Goal: Task Accomplishment & Management: Manage account settings

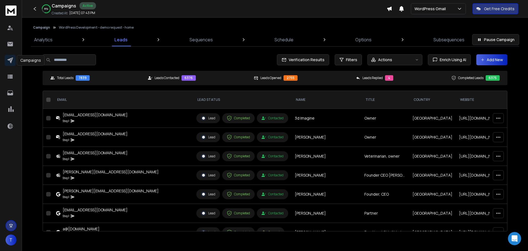
click at [10, 59] on icon at bounding box center [10, 60] width 6 height 6
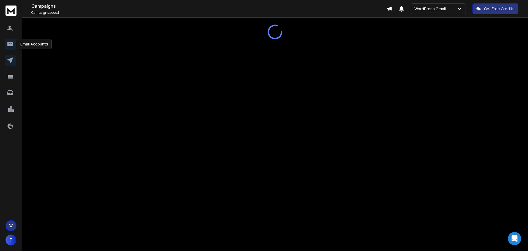
click at [10, 45] on icon at bounding box center [9, 44] width 5 height 4
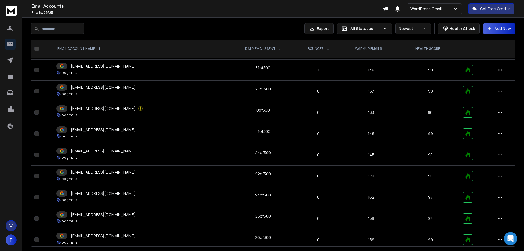
scroll to position [55, 0]
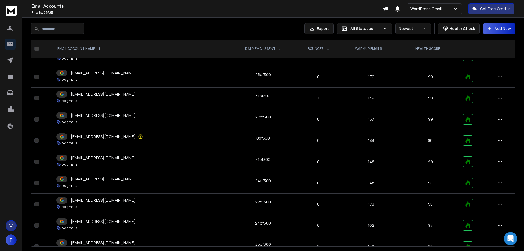
click at [120, 136] on p "artisancustompools@gmail.com" at bounding box center [103, 136] width 65 height 5
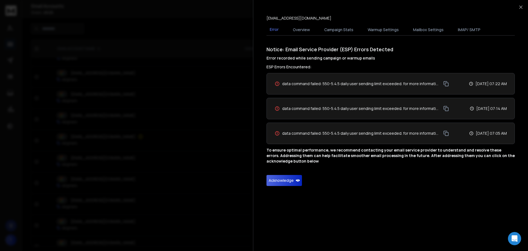
click at [369, 178] on div "Acknowledge" at bounding box center [390, 180] width 248 height 11
click at [294, 178] on button "Acknowledge" at bounding box center [283, 180] width 35 height 11
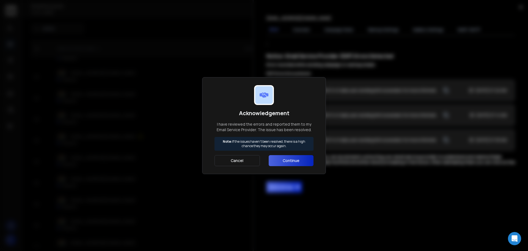
click at [286, 150] on div "Acknowledgement I have reviewed the errors and reported them to my Email Servic…" at bounding box center [263, 125] width 99 height 81
click at [285, 159] on button "Continue" at bounding box center [291, 160] width 45 height 11
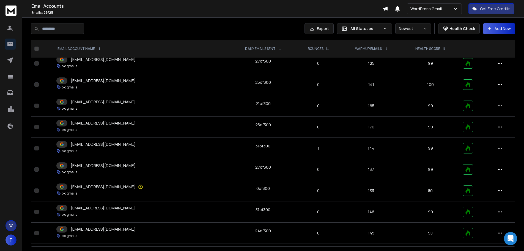
scroll to position [0, 0]
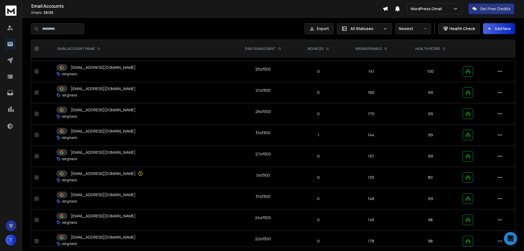
scroll to position [27, 0]
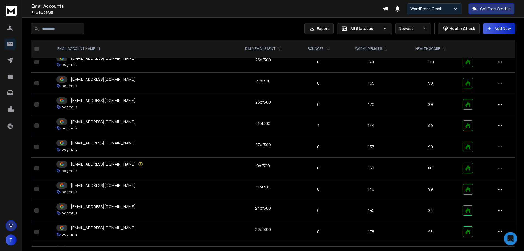
click at [439, 7] on p "WordPress Gmail" at bounding box center [427, 8] width 34 height 5
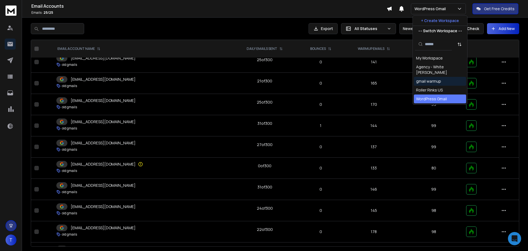
click at [434, 78] on div "gmail warmup" at bounding box center [428, 80] width 25 height 5
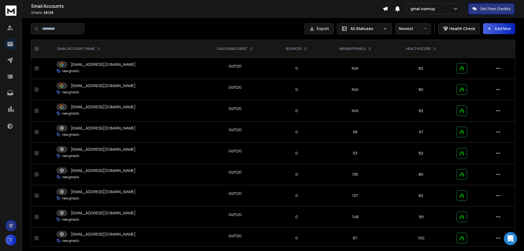
click at [128, 67] on div "[EMAIL_ADDRESS][DOMAIN_NAME]" at bounding box center [125, 64] width 138 height 7
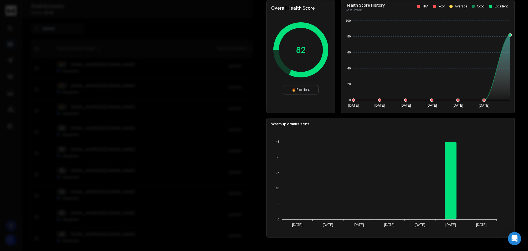
scroll to position [201, 0]
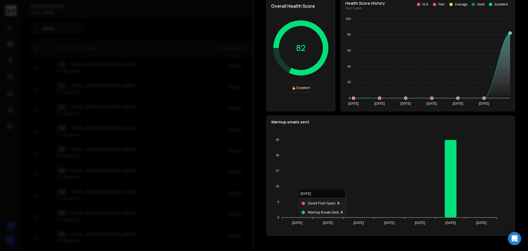
click at [191, 153] on div at bounding box center [264, 125] width 528 height 251
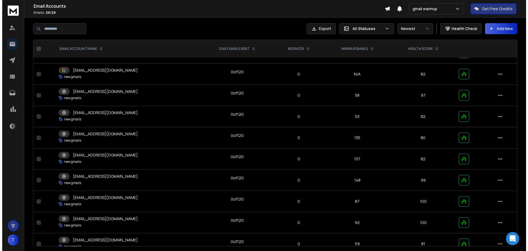
scroll to position [110, 0]
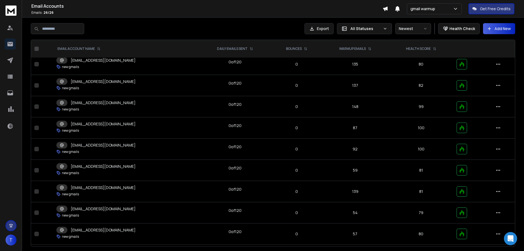
click at [228, 130] on td "0 of 120" at bounding box center [235, 124] width 74 height 14
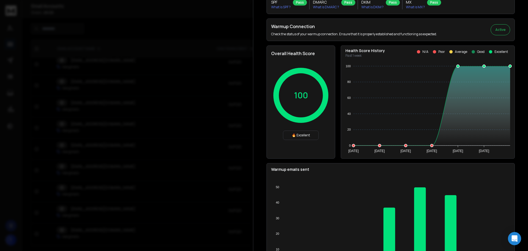
scroll to position [201, 0]
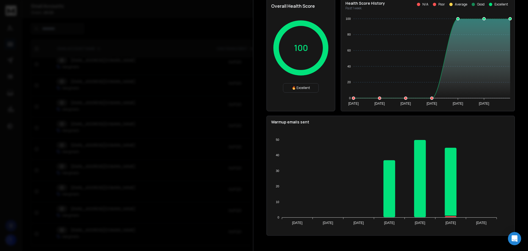
click at [181, 141] on div at bounding box center [264, 125] width 528 height 251
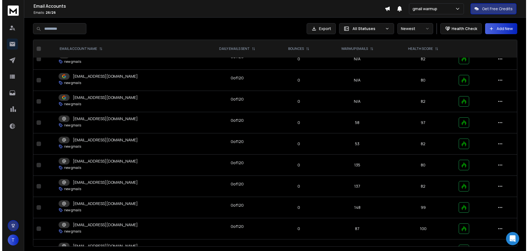
scroll to position [0, 0]
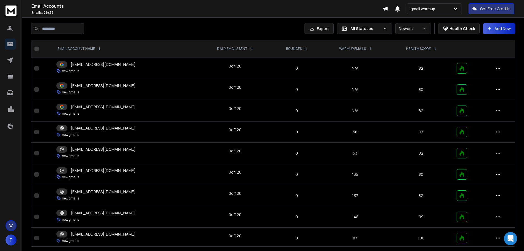
click at [160, 88] on div "[EMAIL_ADDRESS][DOMAIN_NAME]" at bounding box center [125, 85] width 138 height 7
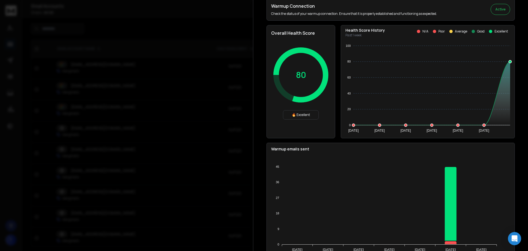
scroll to position [201, 0]
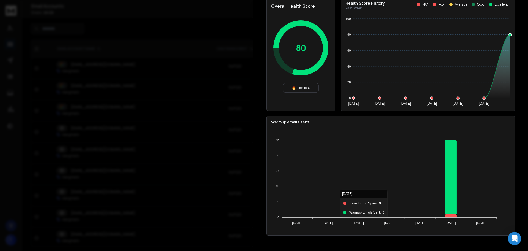
click at [177, 136] on div at bounding box center [264, 125] width 528 height 251
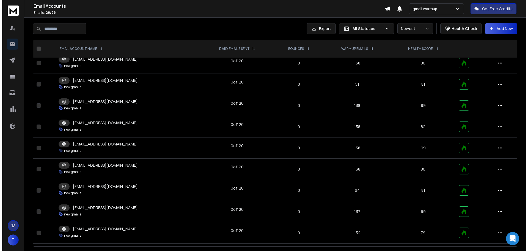
scroll to position [367, 0]
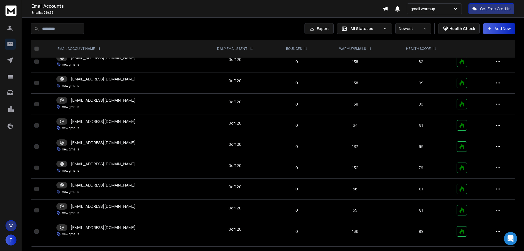
click at [353, 232] on td "136" at bounding box center [355, 231] width 68 height 21
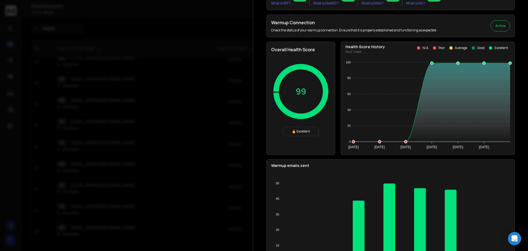
scroll to position [201, 0]
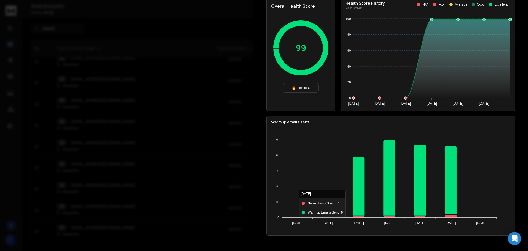
drag, startPoint x: 305, startPoint y: 162, endPoint x: 298, endPoint y: 161, distance: 6.7
click at [304, 162] on foreignobject at bounding box center [389, 179] width 237 height 96
click at [210, 145] on div at bounding box center [264, 125] width 528 height 251
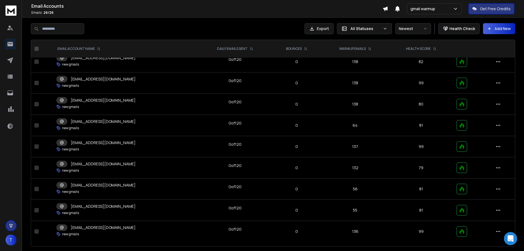
click at [295, 166] on p "0" at bounding box center [296, 167] width 43 height 5
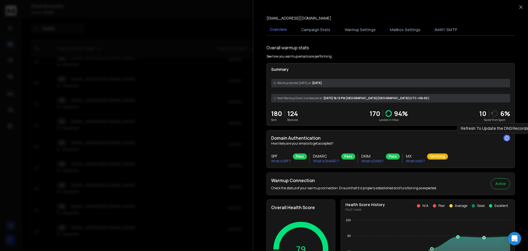
click at [504, 137] on icon at bounding box center [506, 137] width 5 height 5
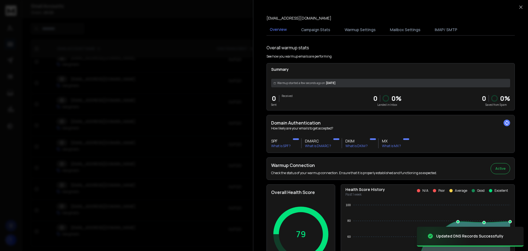
click at [214, 139] on div at bounding box center [264, 125] width 528 height 251
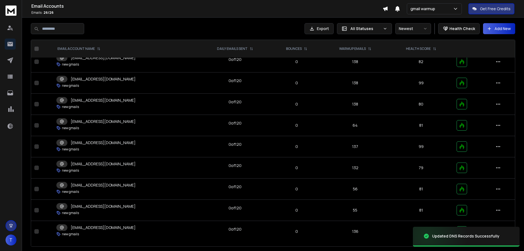
click at [237, 207] on div "0 of 120" at bounding box center [235, 207] width 13 height 5
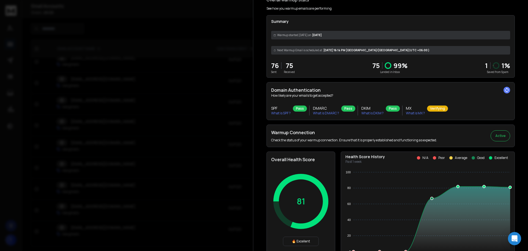
scroll to position [0, 0]
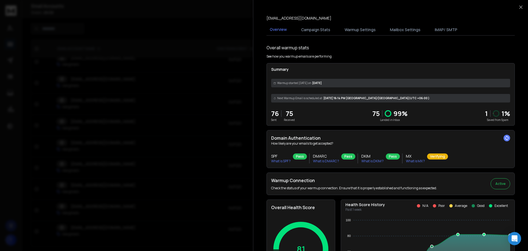
click at [505, 134] on div "Domain Authentication How likely are your emails to get accepted? SPF What is S…" at bounding box center [390, 149] width 248 height 38
click at [505, 139] on icon at bounding box center [506, 137] width 5 height 5
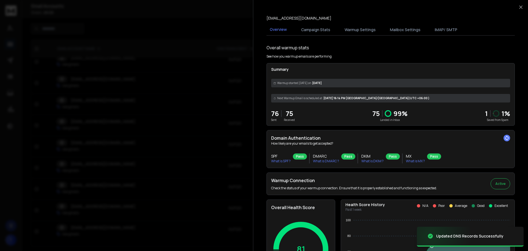
click at [233, 126] on div at bounding box center [264, 125] width 528 height 251
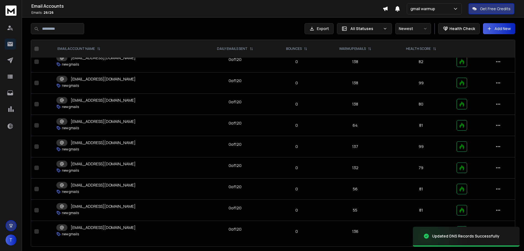
click at [216, 226] on td "0 of 120" at bounding box center [235, 228] width 74 height 14
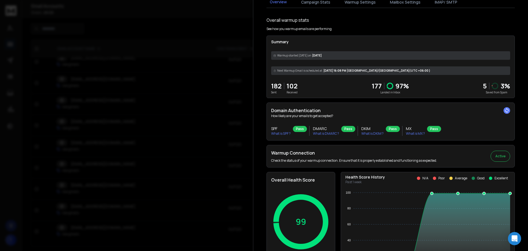
scroll to position [137, 0]
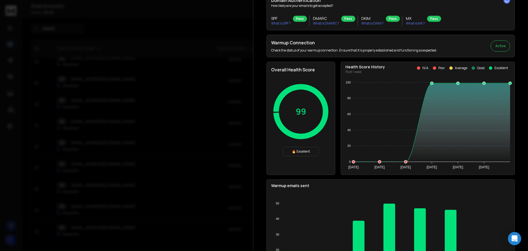
click at [157, 114] on div at bounding box center [264, 125] width 528 height 251
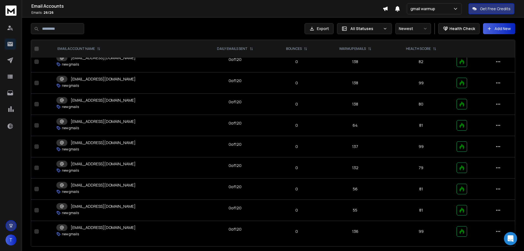
click at [224, 189] on td "0 of 120" at bounding box center [235, 185] width 74 height 14
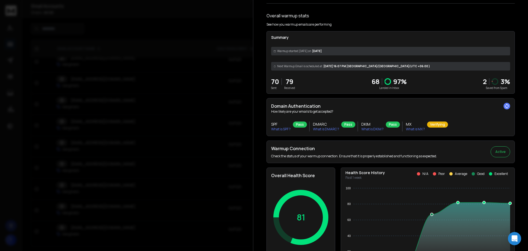
scroll to position [82, 0]
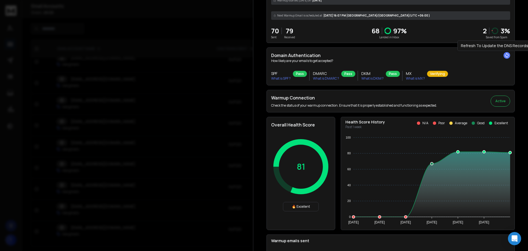
click at [504, 54] on icon at bounding box center [506, 55] width 5 height 5
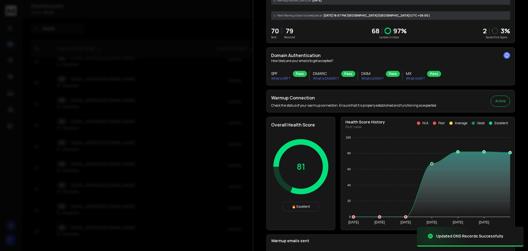
click at [188, 87] on div at bounding box center [264, 125] width 528 height 251
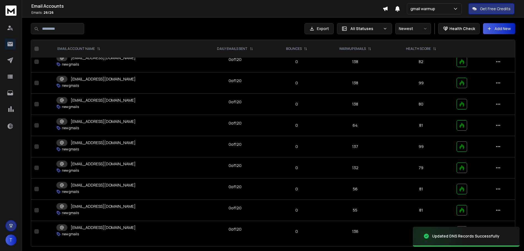
click at [235, 160] on td "0 of 120" at bounding box center [235, 164] width 74 height 14
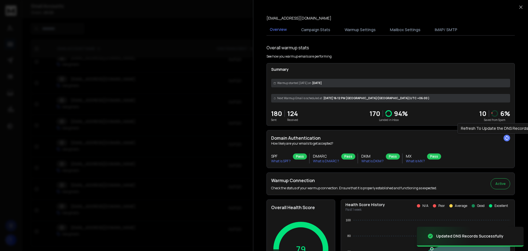
click at [216, 163] on div at bounding box center [264, 125] width 528 height 251
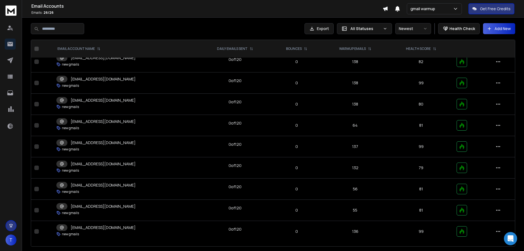
click at [212, 191] on td "0 of 120" at bounding box center [235, 185] width 74 height 14
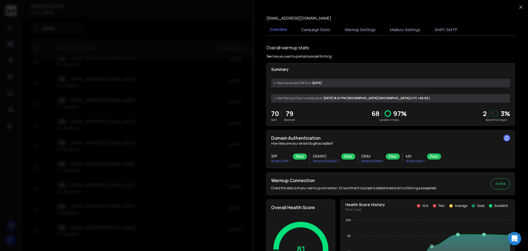
click at [200, 140] on div at bounding box center [264, 125] width 528 height 251
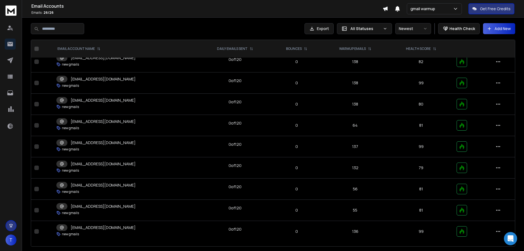
click at [202, 148] on td "0 of 120" at bounding box center [235, 143] width 74 height 14
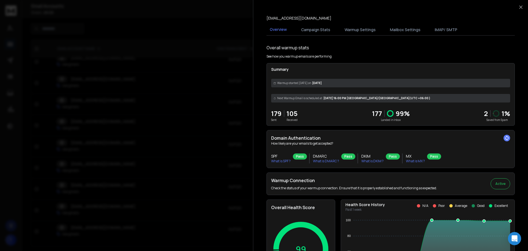
click at [221, 116] on div at bounding box center [264, 125] width 528 height 251
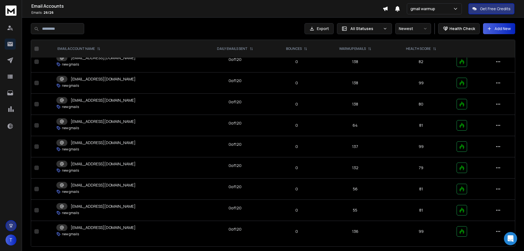
click at [219, 120] on td "0 of 120" at bounding box center [235, 122] width 74 height 14
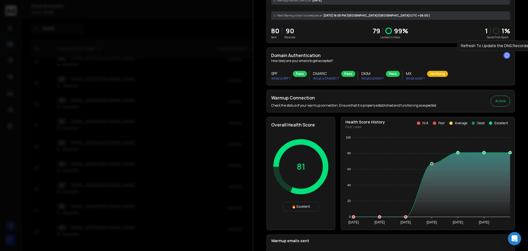
click at [505, 57] on icon at bounding box center [507, 55] width 4 height 5
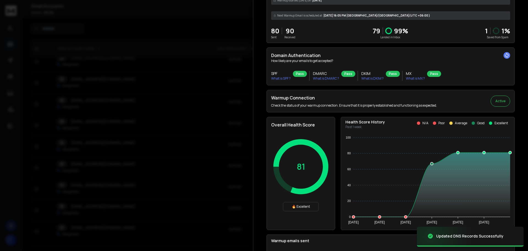
click at [214, 121] on div at bounding box center [264, 125] width 528 height 251
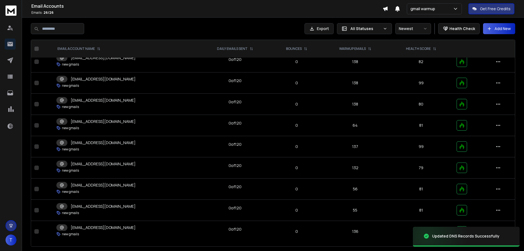
click at [229, 104] on div "0 of 120" at bounding box center [235, 101] width 13 height 5
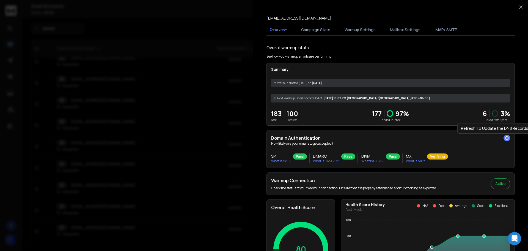
click at [505, 139] on icon at bounding box center [506, 137] width 5 height 5
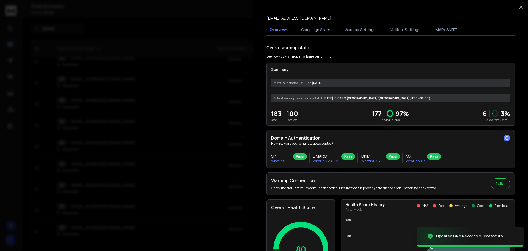
click at [181, 153] on div at bounding box center [264, 125] width 528 height 251
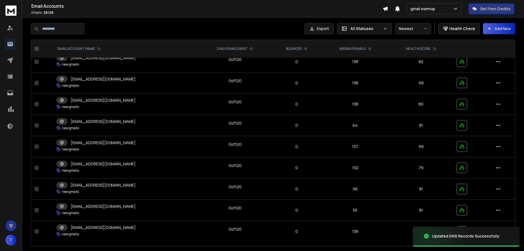
click at [192, 148] on div "new gmails" at bounding box center [125, 149] width 138 height 4
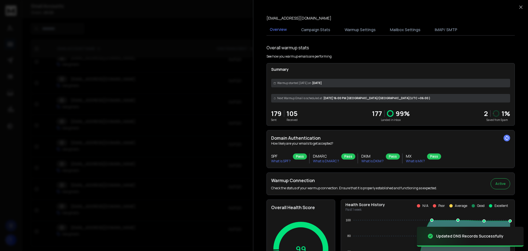
click at [196, 151] on div at bounding box center [264, 125] width 528 height 251
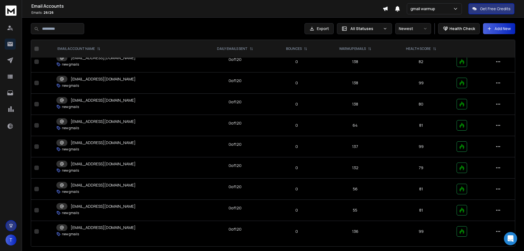
click at [149, 117] on td "[EMAIL_ADDRESS][DOMAIN_NAME] new gmails" at bounding box center [125, 125] width 145 height 21
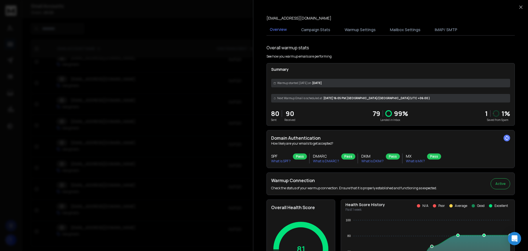
click at [149, 117] on div at bounding box center [264, 125] width 528 height 251
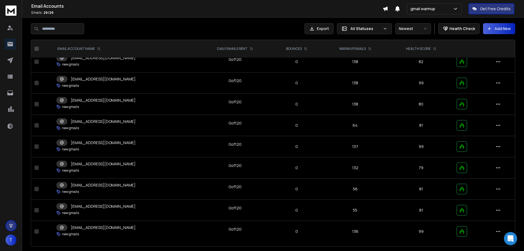
click at [147, 81] on div "[EMAIL_ADDRESS][DOMAIN_NAME]" at bounding box center [125, 79] width 138 height 7
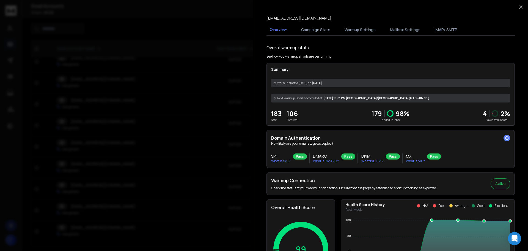
click at [136, 112] on div at bounding box center [264, 125] width 528 height 251
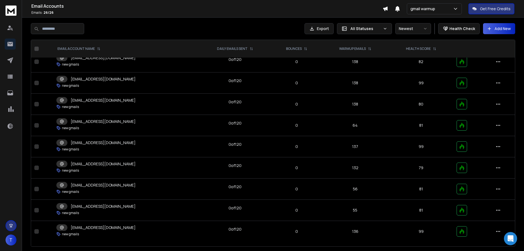
click at [127, 59] on div "[EMAIL_ADDRESS][DOMAIN_NAME]" at bounding box center [125, 57] width 138 height 7
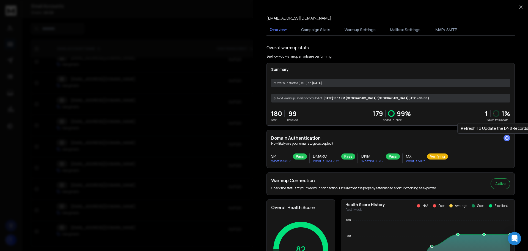
click at [503, 137] on div at bounding box center [506, 137] width 7 height 7
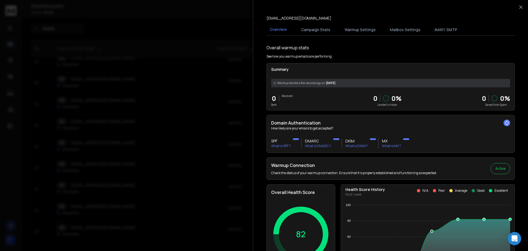
click at [205, 120] on div at bounding box center [264, 125] width 528 height 251
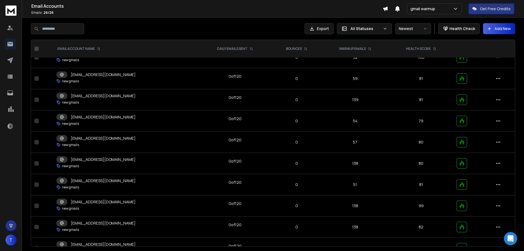
scroll to position [174, 0]
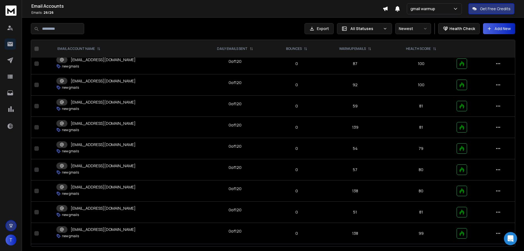
click at [138, 234] on div "new gmails" at bounding box center [125, 235] width 138 height 4
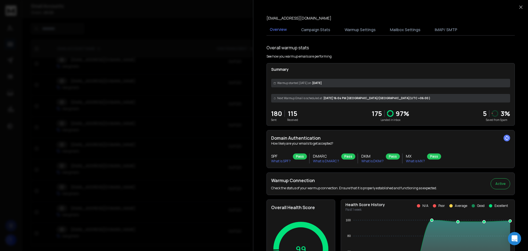
click at [213, 183] on div at bounding box center [264, 125] width 528 height 251
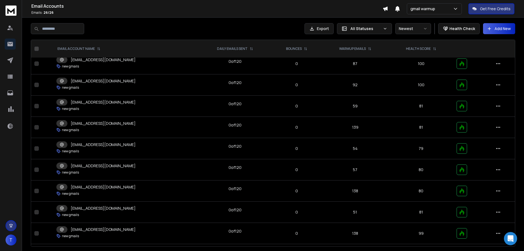
click at [142, 209] on div "[EMAIL_ADDRESS][DOMAIN_NAME]" at bounding box center [125, 208] width 138 height 7
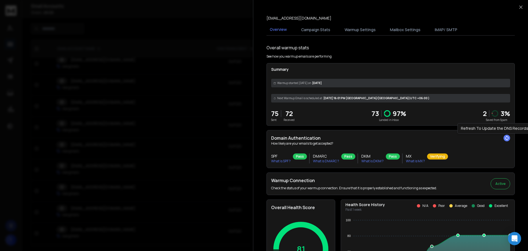
click at [505, 139] on icon at bounding box center [506, 137] width 5 height 5
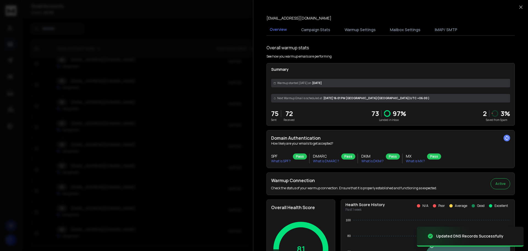
click at [113, 175] on div at bounding box center [264, 125] width 528 height 251
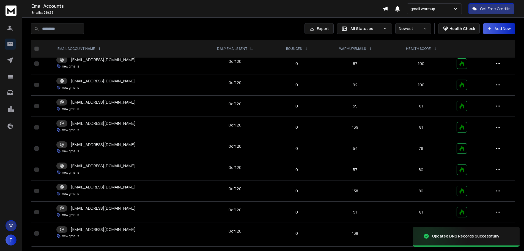
click at [111, 185] on p "[EMAIL_ADDRESS][DOMAIN_NAME]" at bounding box center [103, 186] width 65 height 5
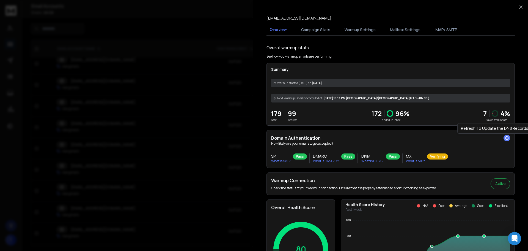
click at [505, 139] on icon at bounding box center [507, 137] width 4 height 5
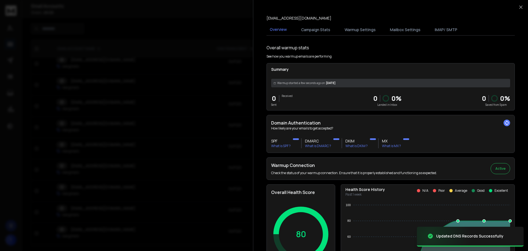
click at [149, 139] on div at bounding box center [264, 125] width 528 height 251
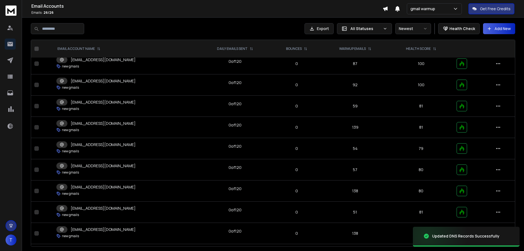
click at [105, 172] on div "new gmails" at bounding box center [125, 172] width 138 height 4
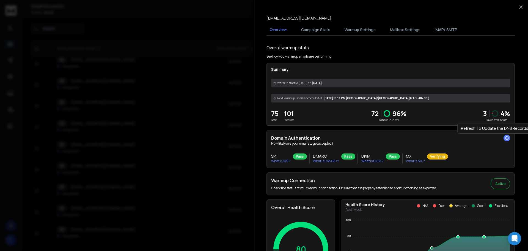
click at [504, 137] on icon at bounding box center [506, 137] width 5 height 5
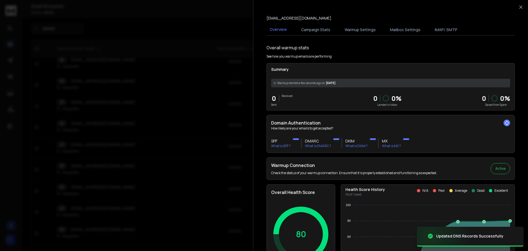
click at [155, 120] on div at bounding box center [264, 125] width 528 height 251
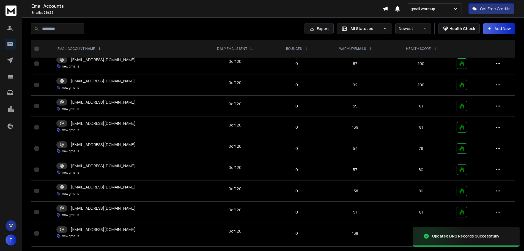
click at [115, 144] on p "[EMAIL_ADDRESS][DOMAIN_NAME]" at bounding box center [103, 144] width 65 height 5
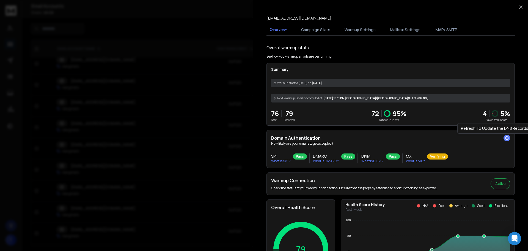
click at [505, 137] on icon at bounding box center [506, 137] width 5 height 5
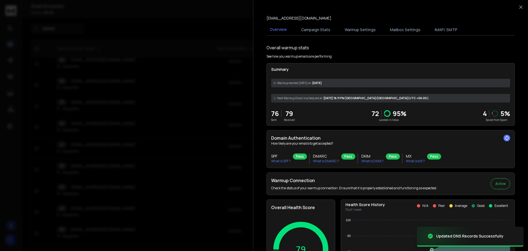
click at [241, 143] on div at bounding box center [264, 125] width 528 height 251
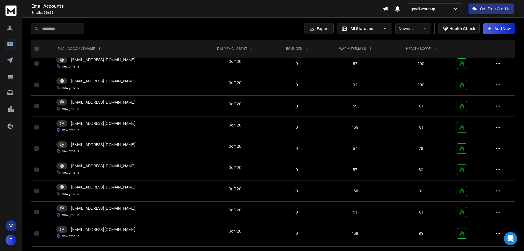
click at [95, 128] on div "new gmails" at bounding box center [125, 130] width 138 height 4
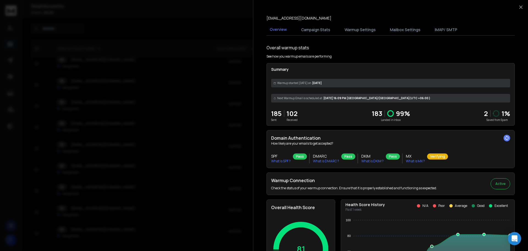
click at [506, 138] on icon at bounding box center [506, 137] width 5 height 5
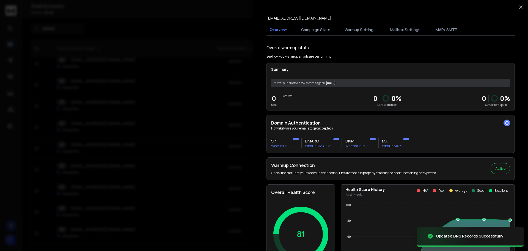
click at [173, 137] on div at bounding box center [264, 125] width 528 height 251
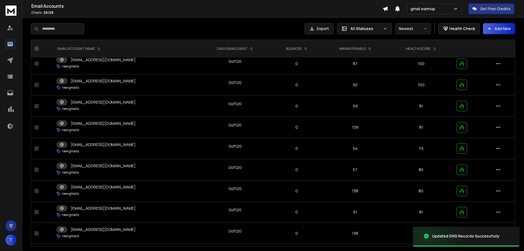
click at [102, 147] on p "[EMAIL_ADDRESS][DOMAIN_NAME]" at bounding box center [103, 144] width 65 height 5
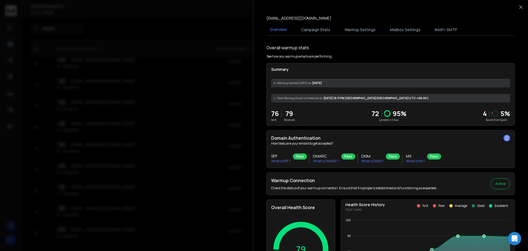
click at [158, 143] on div at bounding box center [264, 125] width 528 height 251
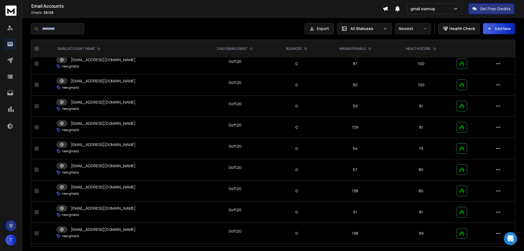
click at [101, 164] on p "[EMAIL_ADDRESS][DOMAIN_NAME]" at bounding box center [103, 165] width 65 height 5
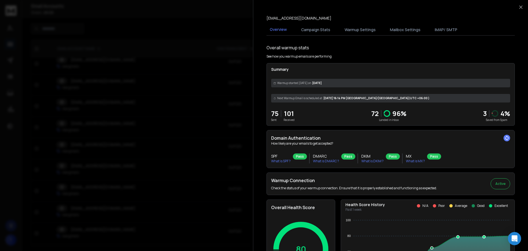
click at [124, 144] on div at bounding box center [264, 125] width 528 height 251
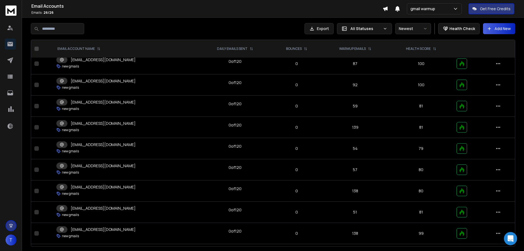
click at [98, 103] on p "[EMAIL_ADDRESS][DOMAIN_NAME]" at bounding box center [103, 101] width 65 height 5
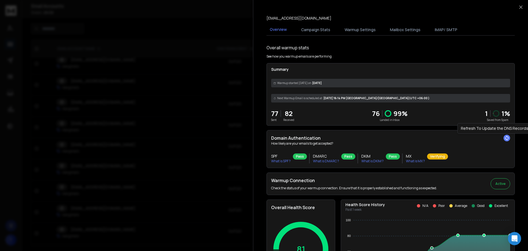
click at [505, 139] on icon at bounding box center [506, 137] width 5 height 5
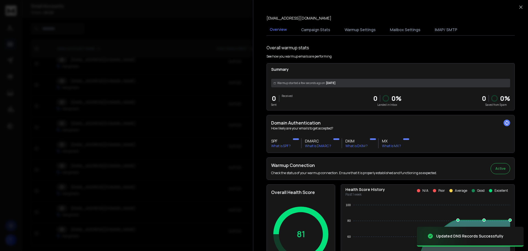
click at [172, 135] on div at bounding box center [264, 125] width 528 height 251
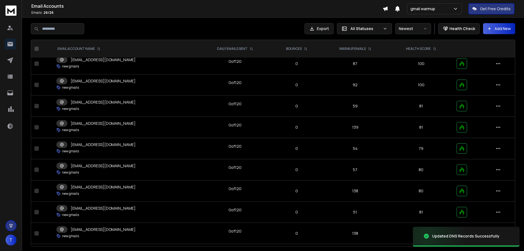
click at [126, 85] on div "new gmails" at bounding box center [125, 87] width 138 height 4
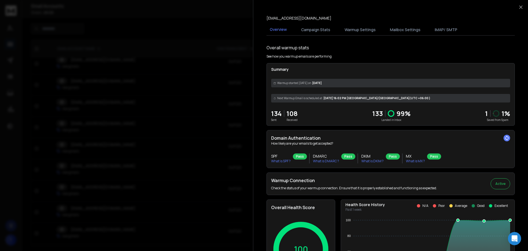
click at [202, 134] on div at bounding box center [264, 125] width 528 height 251
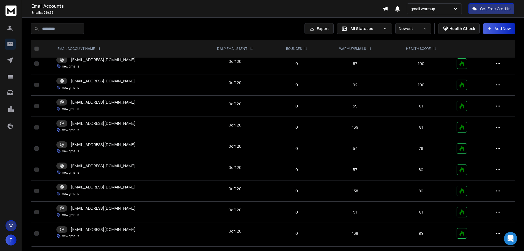
click at [121, 61] on p "[EMAIL_ADDRESS][DOMAIN_NAME]" at bounding box center [103, 59] width 65 height 5
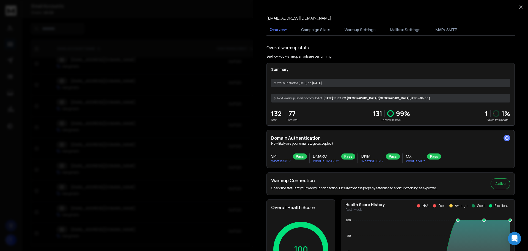
click at [198, 131] on div at bounding box center [264, 125] width 528 height 251
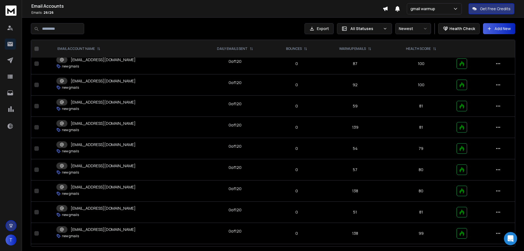
click at [129, 86] on div "new gmails" at bounding box center [125, 87] width 138 height 4
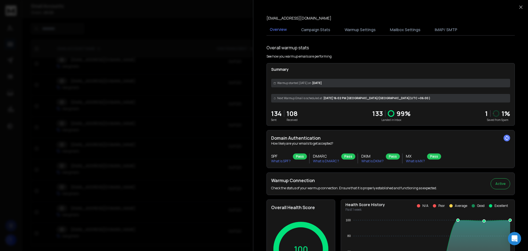
click at [129, 87] on div at bounding box center [264, 125] width 528 height 251
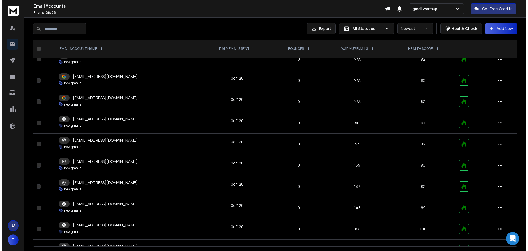
scroll to position [0, 0]
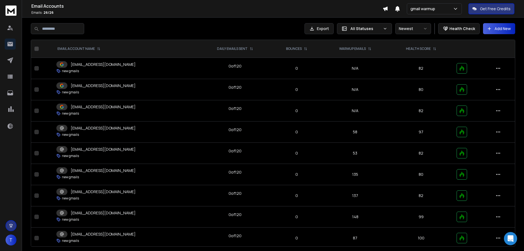
click at [107, 211] on p "[EMAIL_ADDRESS][DOMAIN_NAME]" at bounding box center [103, 212] width 65 height 5
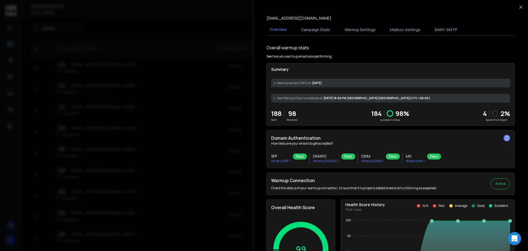
click at [199, 128] on div at bounding box center [264, 125] width 528 height 251
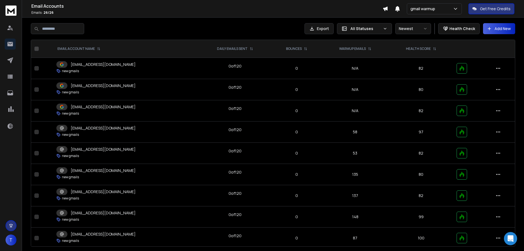
click at [105, 191] on p "[EMAIL_ADDRESS][DOMAIN_NAME]" at bounding box center [103, 191] width 65 height 5
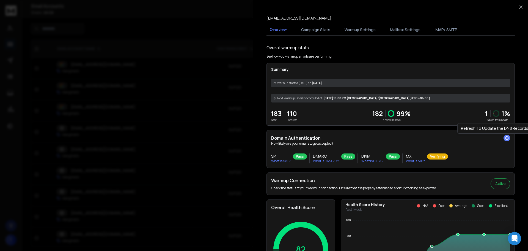
click at [507, 137] on icon at bounding box center [506, 137] width 5 height 5
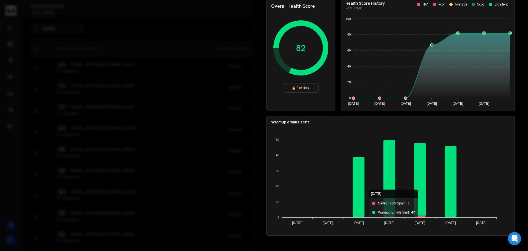
click at [148, 189] on div at bounding box center [264, 125] width 528 height 251
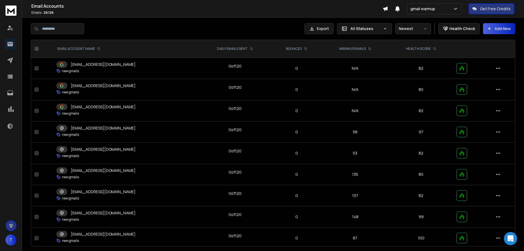
click at [96, 167] on div "[EMAIL_ADDRESS][DOMAIN_NAME]" at bounding box center [95, 170] width 79 height 7
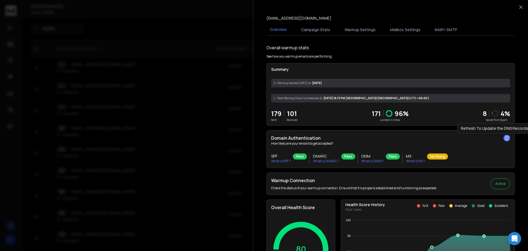
click at [506, 138] on icon at bounding box center [506, 137] width 5 height 5
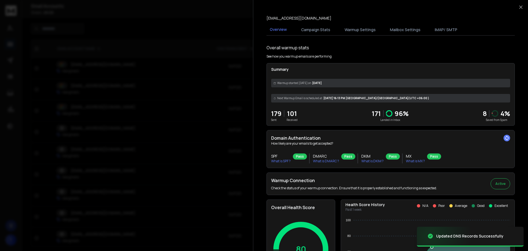
click at [167, 196] on div at bounding box center [264, 125] width 528 height 251
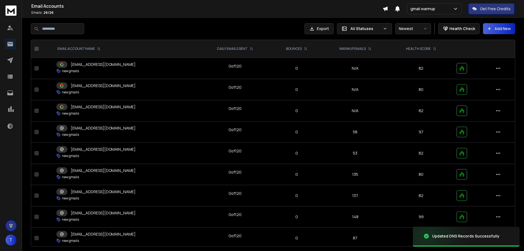
click at [116, 196] on div "new gmails" at bounding box center [125, 198] width 138 height 4
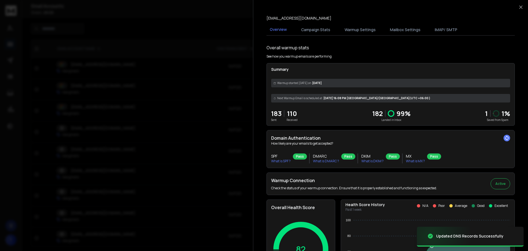
click at [138, 192] on div at bounding box center [264, 125] width 528 height 251
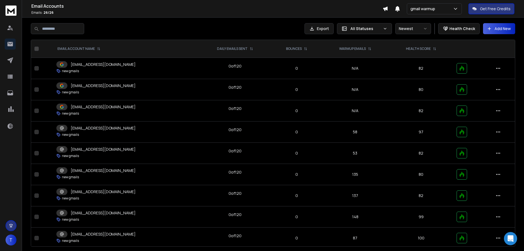
click at [110, 207] on td "[EMAIL_ADDRESS][DOMAIN_NAME] new gmails" at bounding box center [125, 216] width 145 height 21
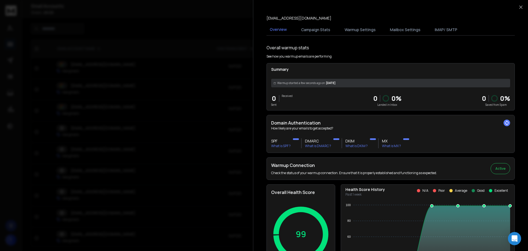
click at [202, 170] on div at bounding box center [264, 125] width 528 height 251
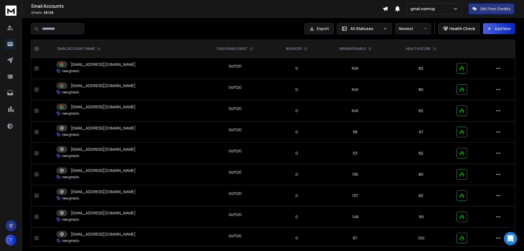
click at [109, 210] on p "[EMAIL_ADDRESS][DOMAIN_NAME]" at bounding box center [103, 212] width 65 height 5
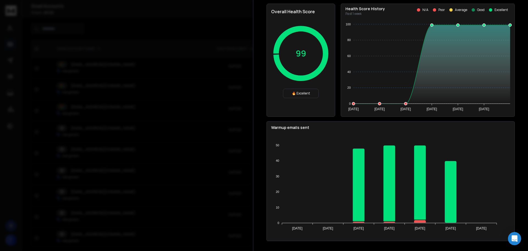
scroll to position [201, 0]
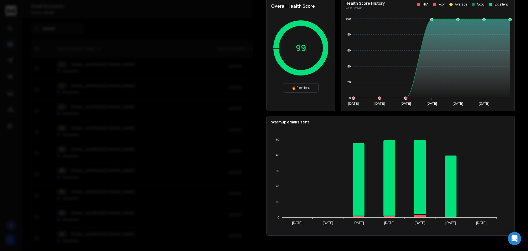
click at [157, 131] on div at bounding box center [264, 125] width 528 height 251
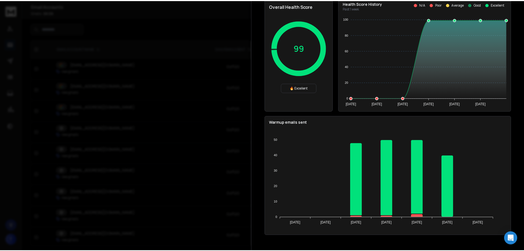
scroll to position [186, 0]
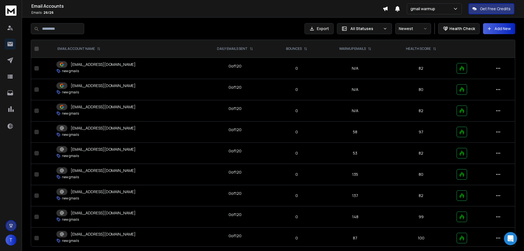
click at [134, 130] on div "[EMAIL_ADDRESS][DOMAIN_NAME]" at bounding box center [125, 128] width 138 height 7
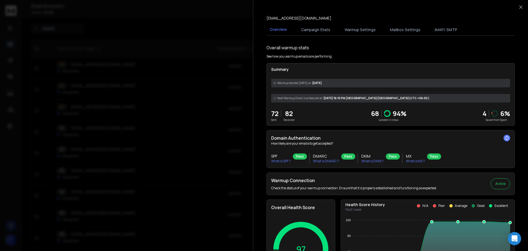
click at [186, 136] on div at bounding box center [264, 125] width 528 height 251
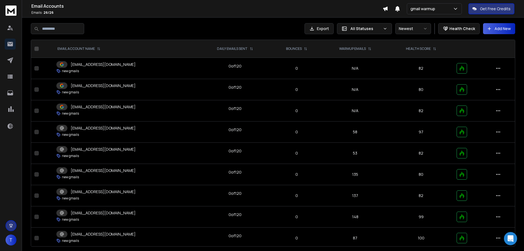
click at [103, 169] on p "[EMAIL_ADDRESS][DOMAIN_NAME]" at bounding box center [103, 169] width 65 height 5
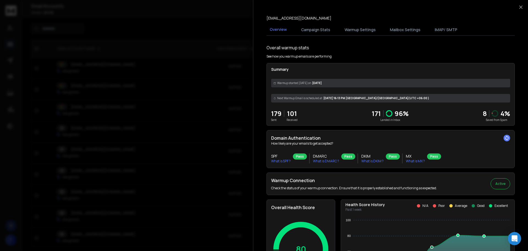
click at [184, 143] on div at bounding box center [264, 125] width 528 height 251
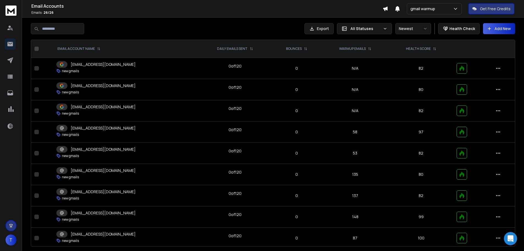
click at [109, 125] on div "[EMAIL_ADDRESS][DOMAIN_NAME]" at bounding box center [95, 128] width 79 height 7
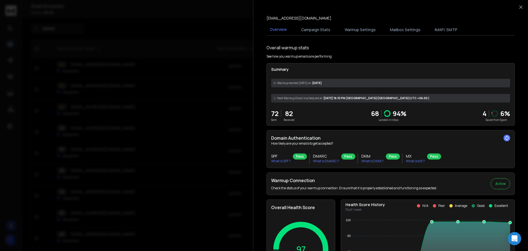
click at [124, 139] on div at bounding box center [264, 125] width 528 height 251
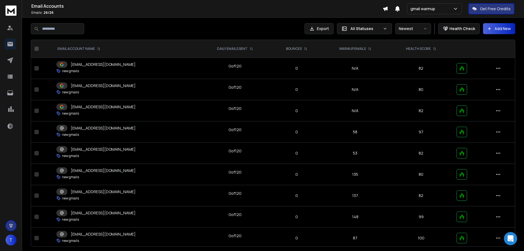
click at [100, 111] on td "[EMAIL_ADDRESS][DOMAIN_NAME] new gmails" at bounding box center [125, 110] width 145 height 21
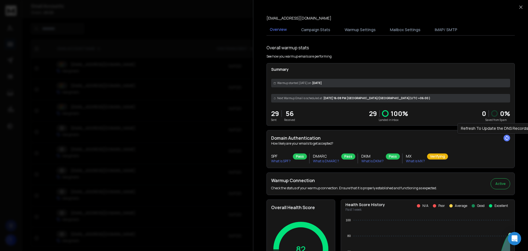
click at [503, 139] on div at bounding box center [506, 137] width 7 height 7
click at [505, 139] on icon at bounding box center [506, 137] width 5 height 5
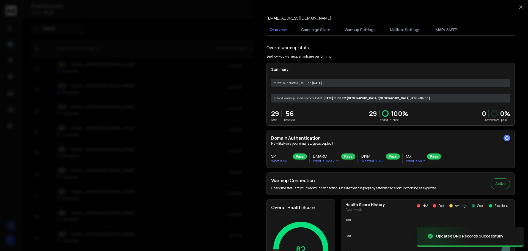
click at [199, 127] on div at bounding box center [264, 125] width 528 height 251
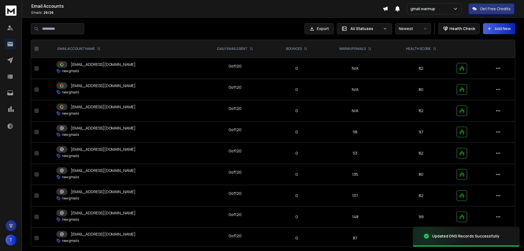
click at [83, 105] on p "[EMAIL_ADDRESS][DOMAIN_NAME]" at bounding box center [103, 106] width 65 height 5
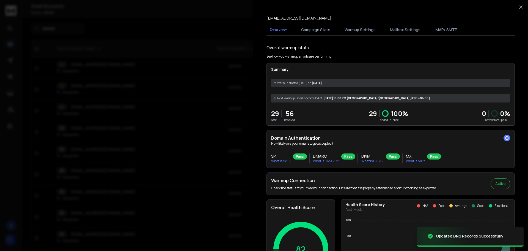
click at [138, 154] on div at bounding box center [264, 125] width 528 height 251
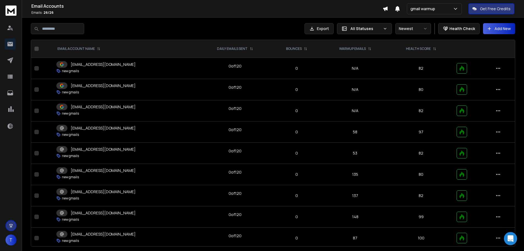
click at [104, 90] on div "new gmails" at bounding box center [125, 92] width 138 height 4
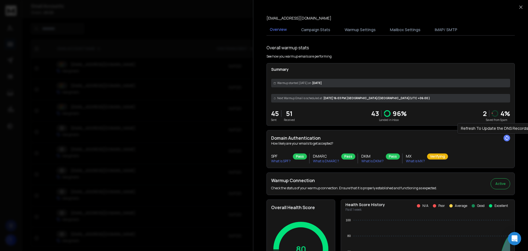
click at [505, 137] on icon at bounding box center [506, 137] width 5 height 5
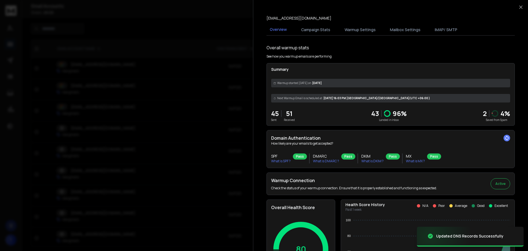
click at [195, 103] on div at bounding box center [264, 125] width 528 height 251
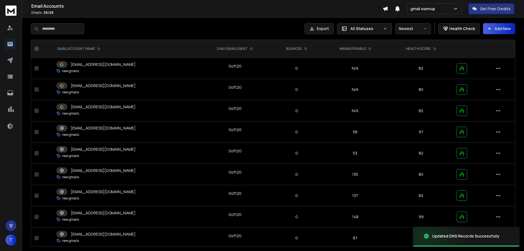
click at [109, 85] on p "[EMAIL_ADDRESS][DOMAIN_NAME]" at bounding box center [103, 85] width 65 height 5
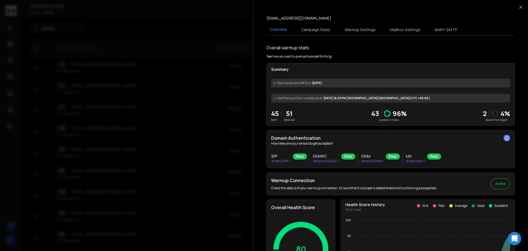
click at [129, 93] on div at bounding box center [264, 125] width 528 height 251
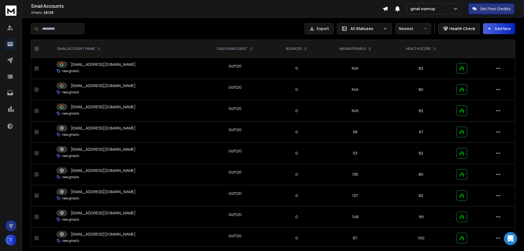
click at [119, 62] on div "[EMAIL_ADDRESS][DOMAIN_NAME]" at bounding box center [125, 64] width 138 height 7
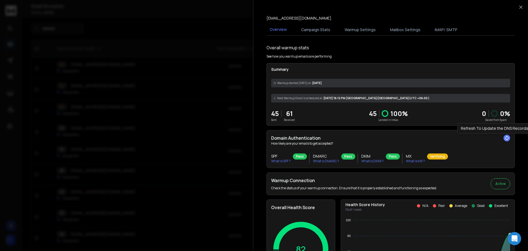
click at [508, 138] on div at bounding box center [506, 137] width 7 height 7
click at [504, 139] on icon at bounding box center [506, 137] width 5 height 5
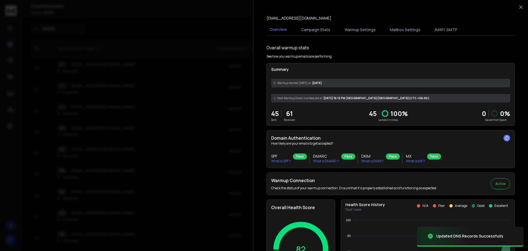
click at [188, 146] on div at bounding box center [264, 125] width 528 height 251
